Goal: Task Accomplishment & Management: Manage account settings

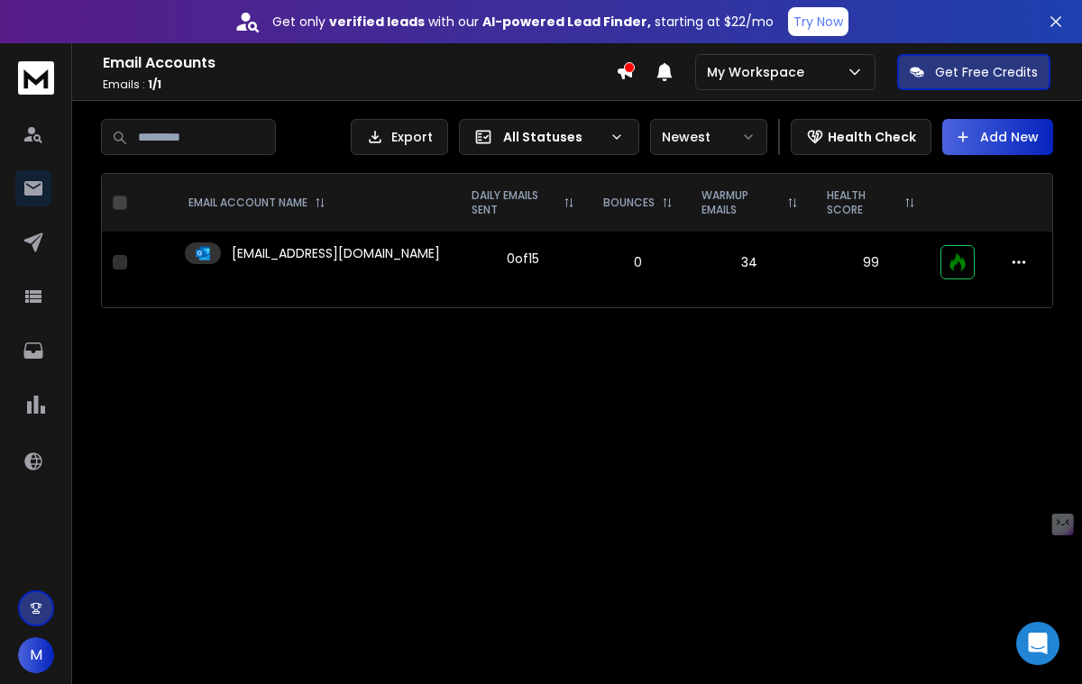
click at [1020, 130] on button "Add New" at bounding box center [997, 137] width 111 height 36
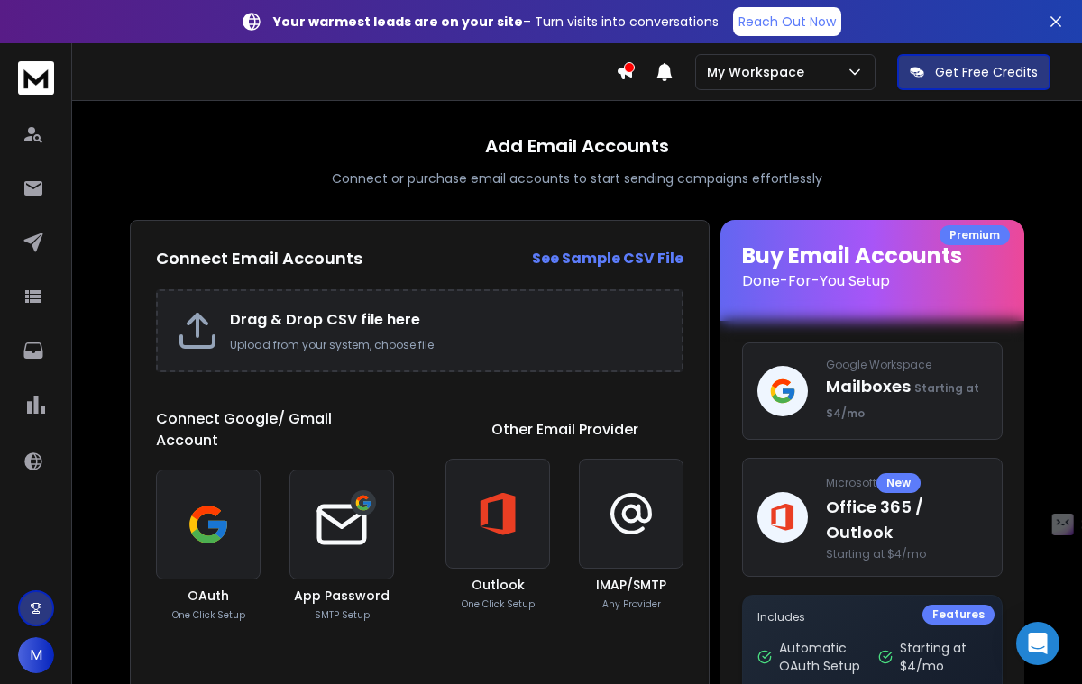
click at [805, 390] on div at bounding box center [782, 391] width 50 height 50
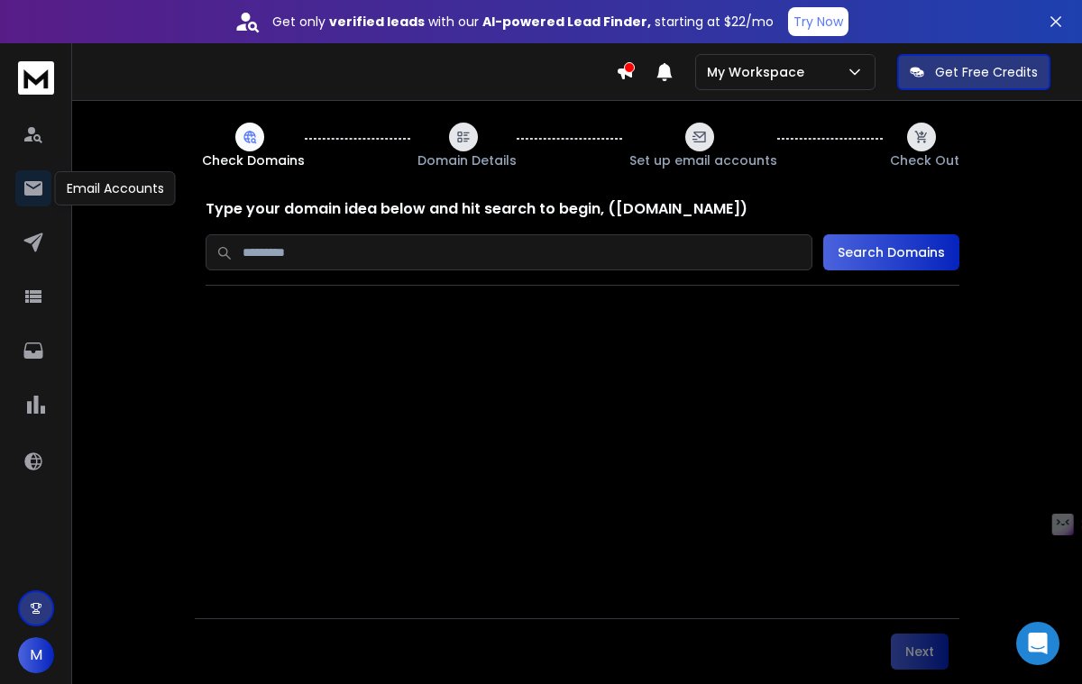
click at [32, 186] on icon at bounding box center [33, 188] width 18 height 14
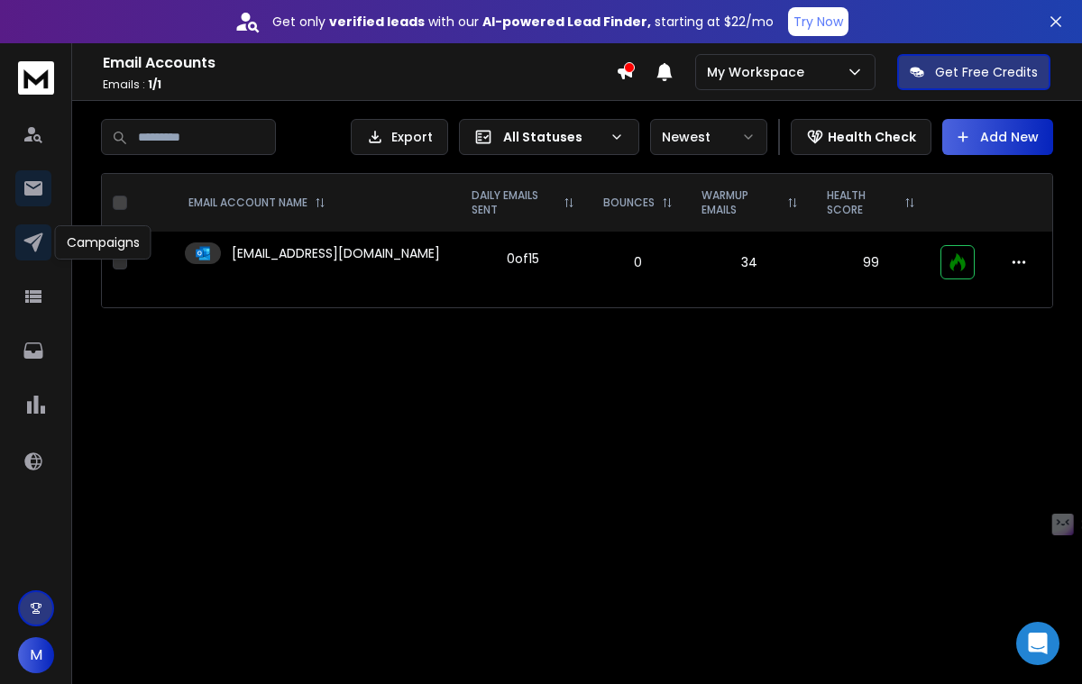
click at [31, 239] on icon at bounding box center [32, 242] width 19 height 19
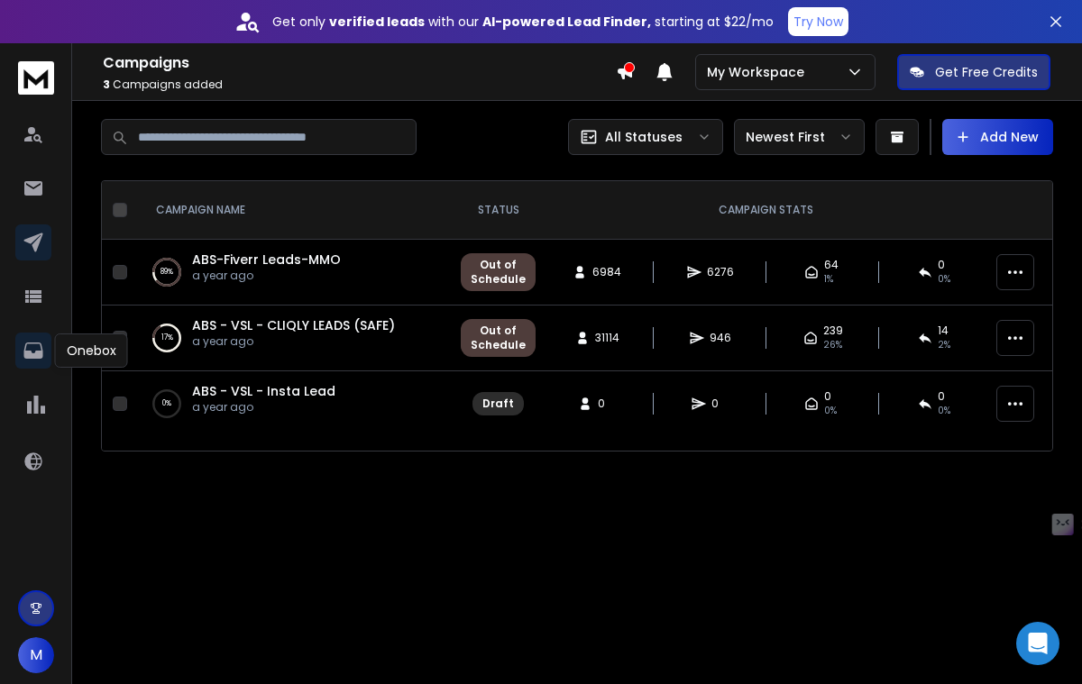
click at [39, 358] on icon at bounding box center [32, 351] width 19 height 16
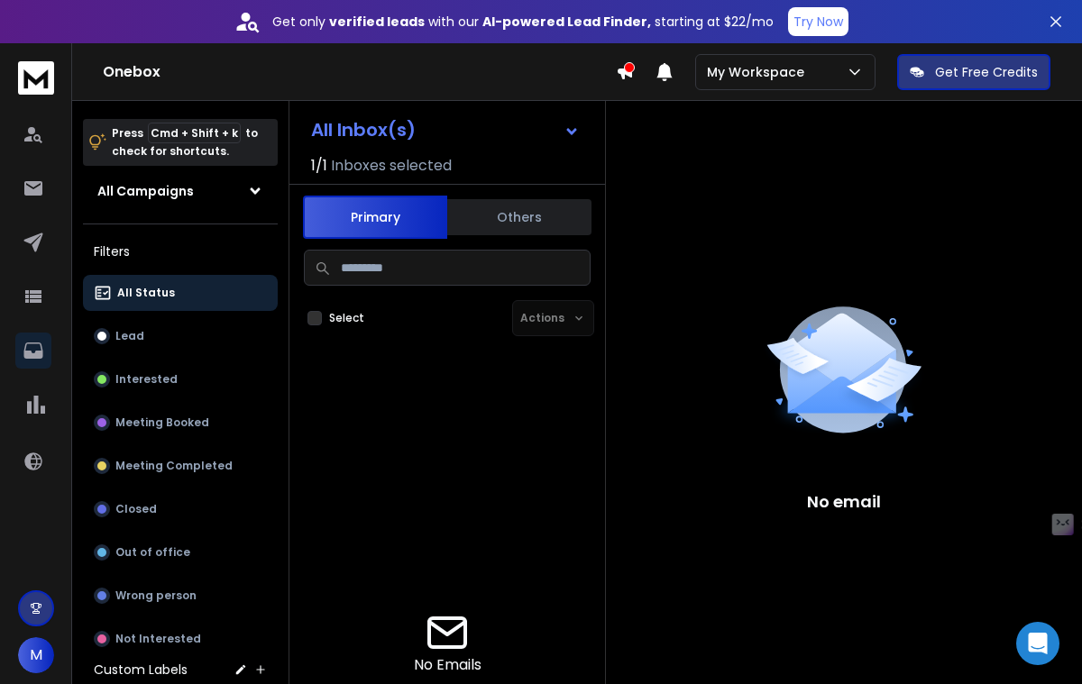
click at [37, 80] on img at bounding box center [36, 77] width 36 height 33
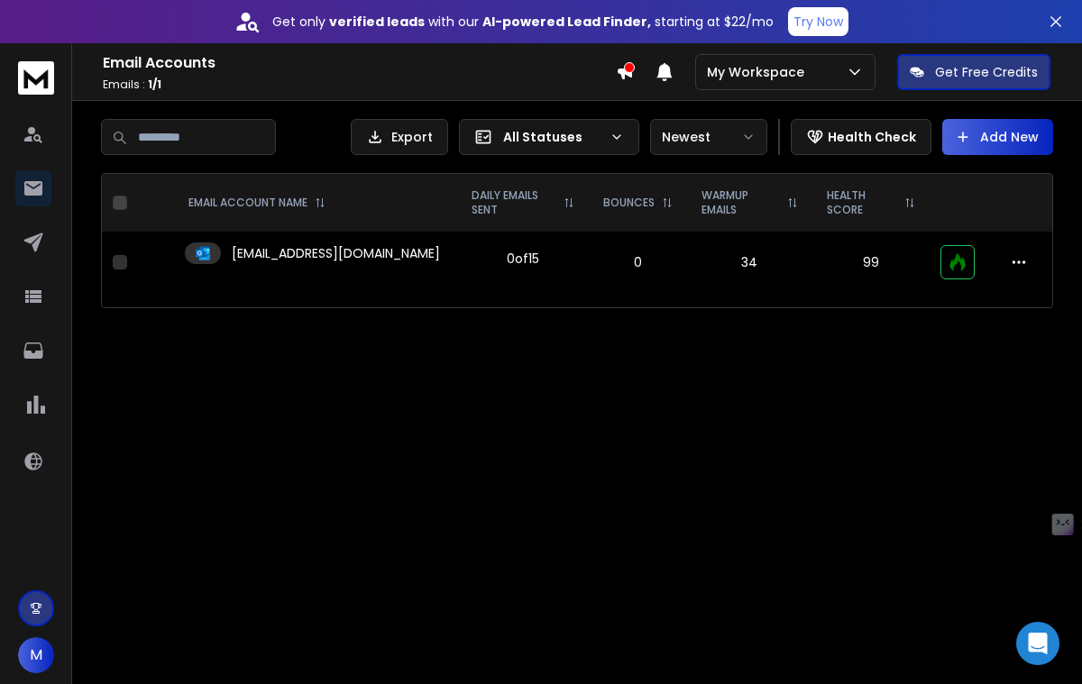
click at [1015, 265] on icon at bounding box center [1019, 262] width 16 height 16
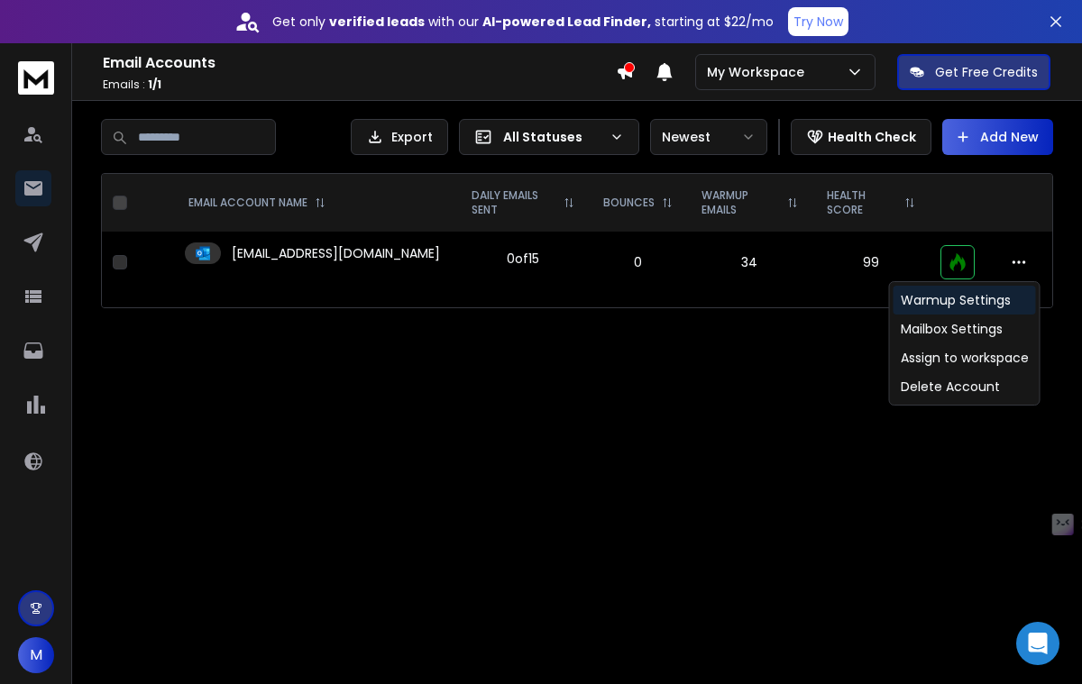
click at [963, 298] on div "Warmup Settings" at bounding box center [965, 300] width 142 height 29
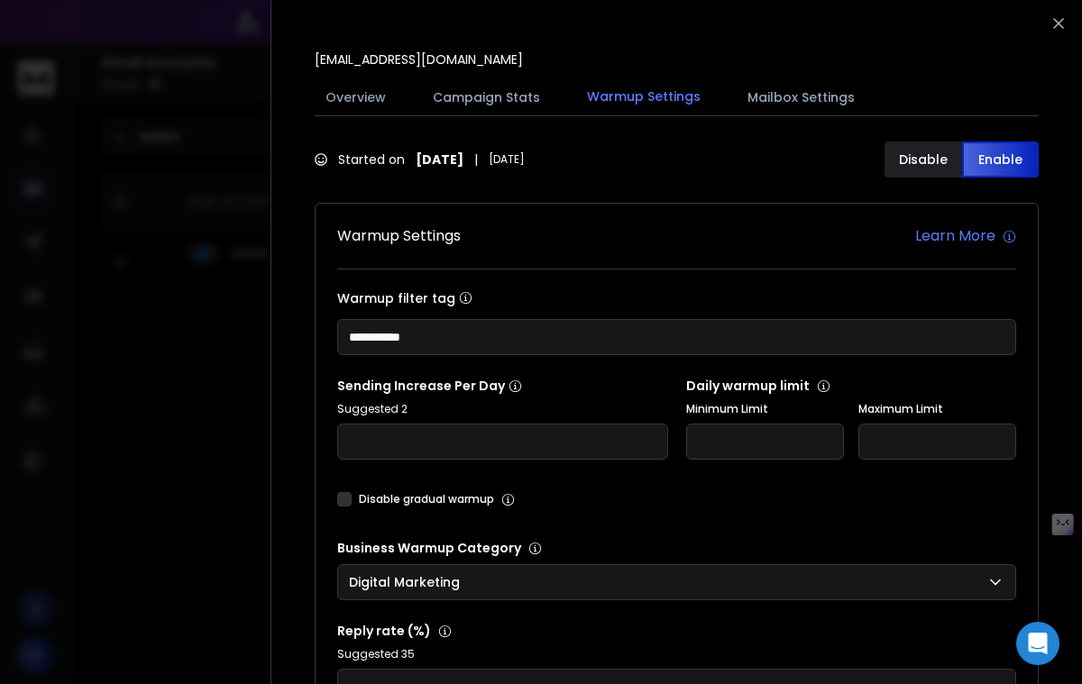
click at [347, 87] on button "Overview" at bounding box center [356, 98] width 82 height 40
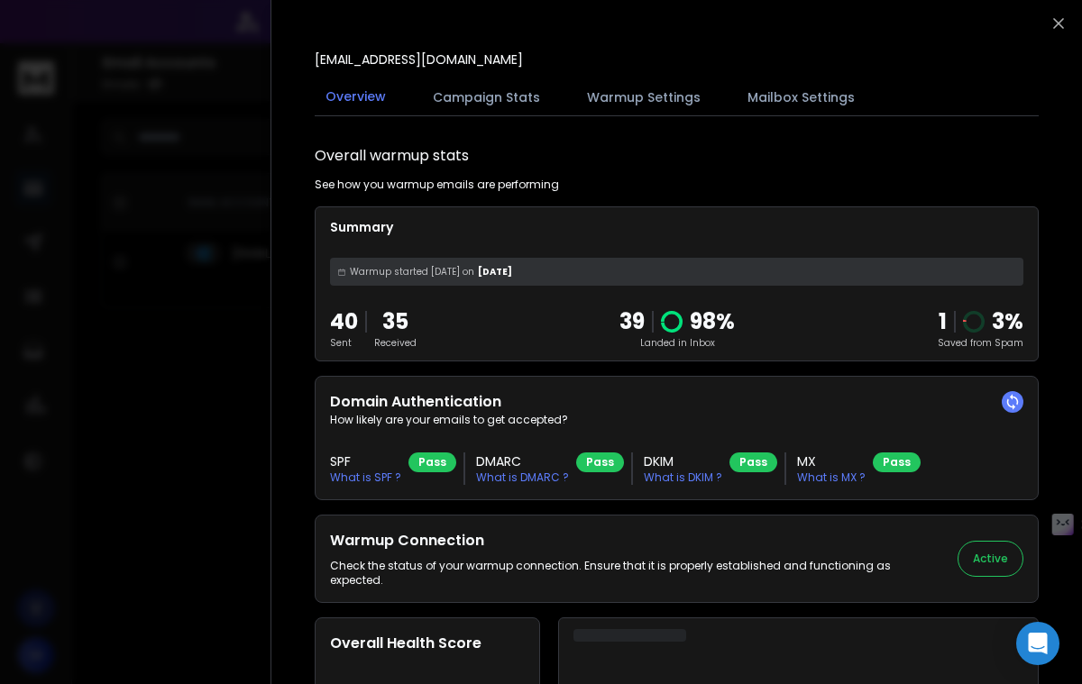
click at [151, 262] on div at bounding box center [541, 342] width 1082 height 684
